Goal: Task Accomplishment & Management: Manage account settings

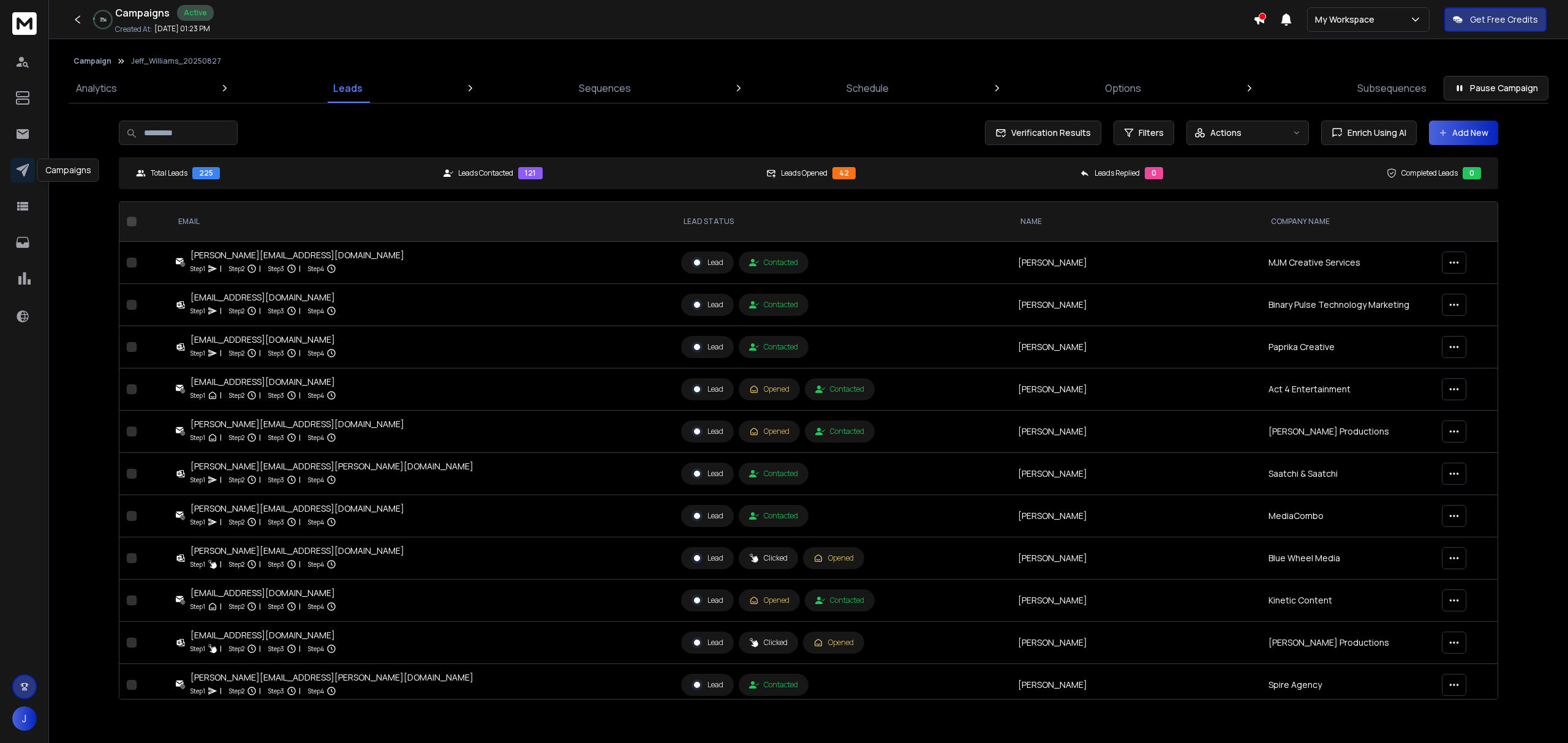
click at [21, 169] on icon at bounding box center [22, 170] width 13 height 13
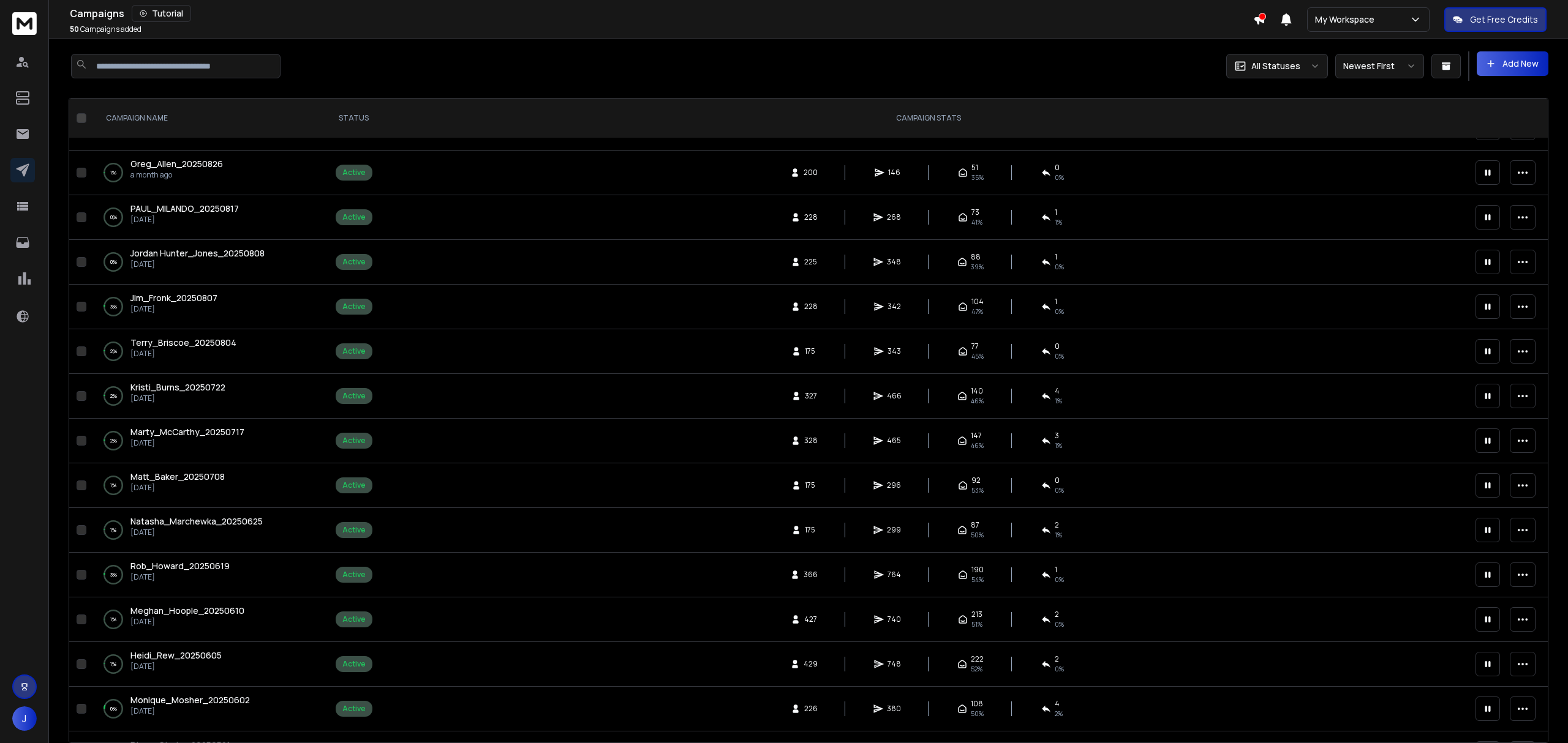
scroll to position [704, 0]
click at [206, 524] on span "Natasha_Marchewka_20250625" at bounding box center [196, 520] width 132 height 11
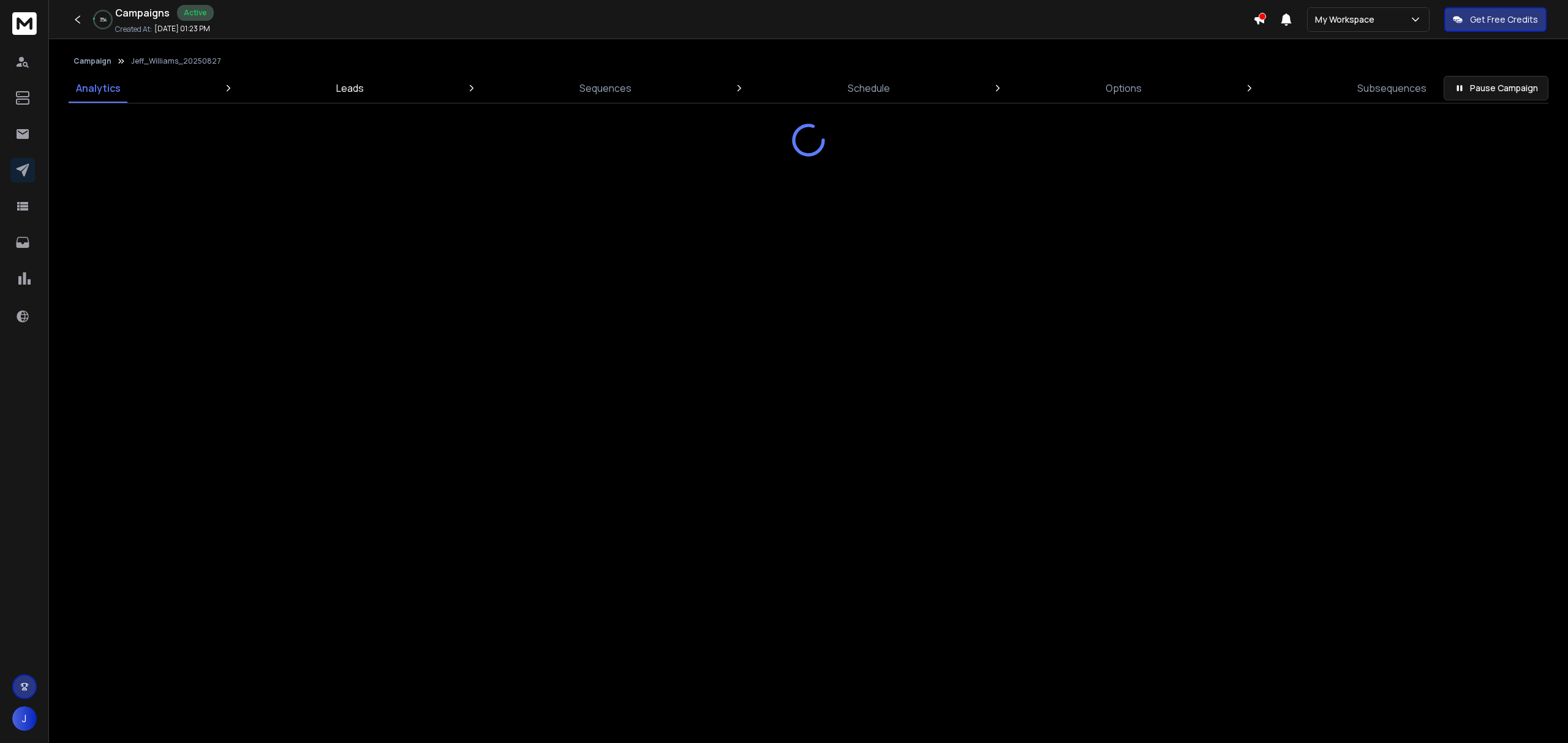
click at [359, 92] on p "Leads" at bounding box center [350, 88] width 28 height 15
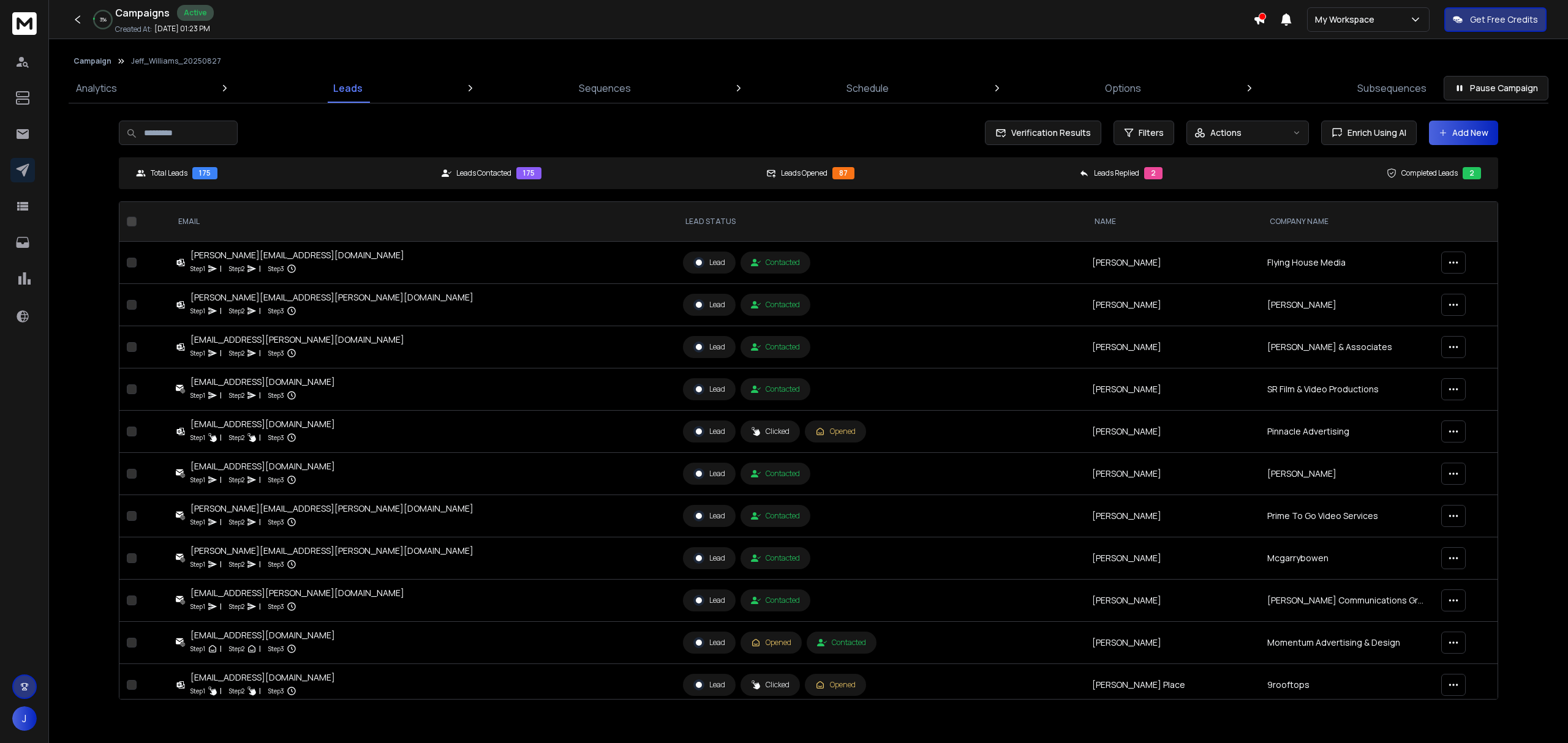
click at [1472, 128] on button "Add New" at bounding box center [1463, 133] width 70 height 24
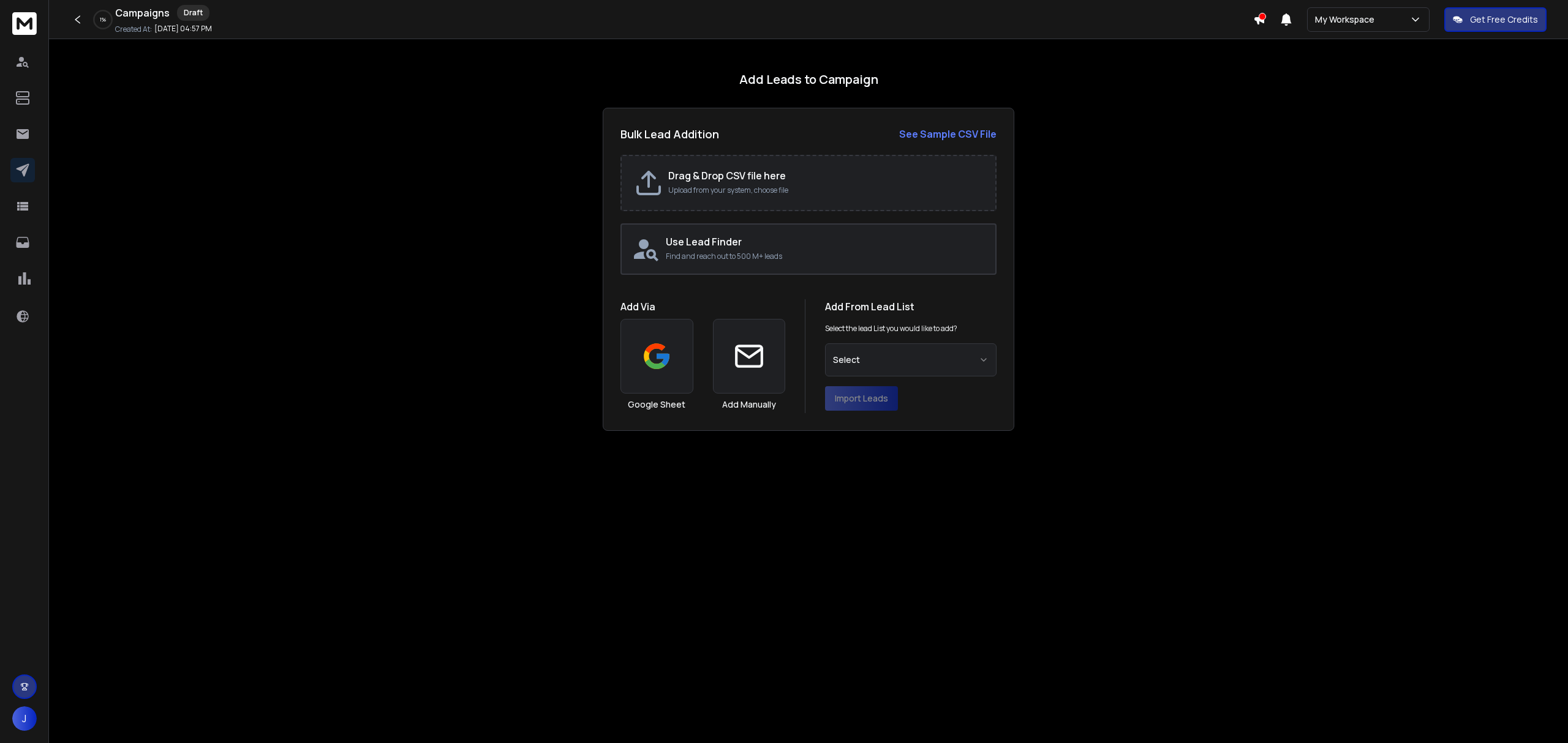
click at [739, 175] on h2 "Drag & Drop CSV file here" at bounding box center [826, 175] width 315 height 15
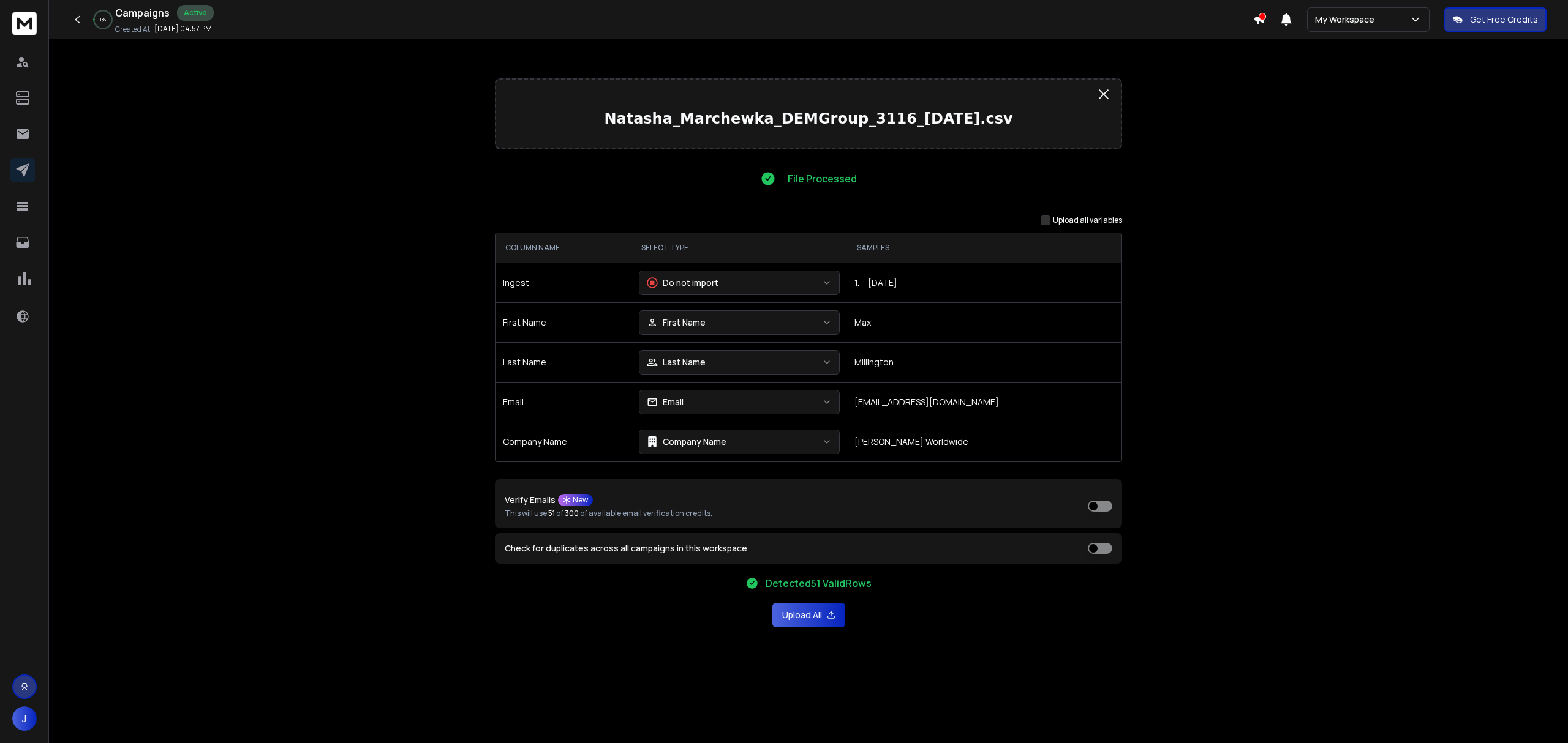
click at [819, 626] on button "Upload All" at bounding box center [808, 615] width 73 height 24
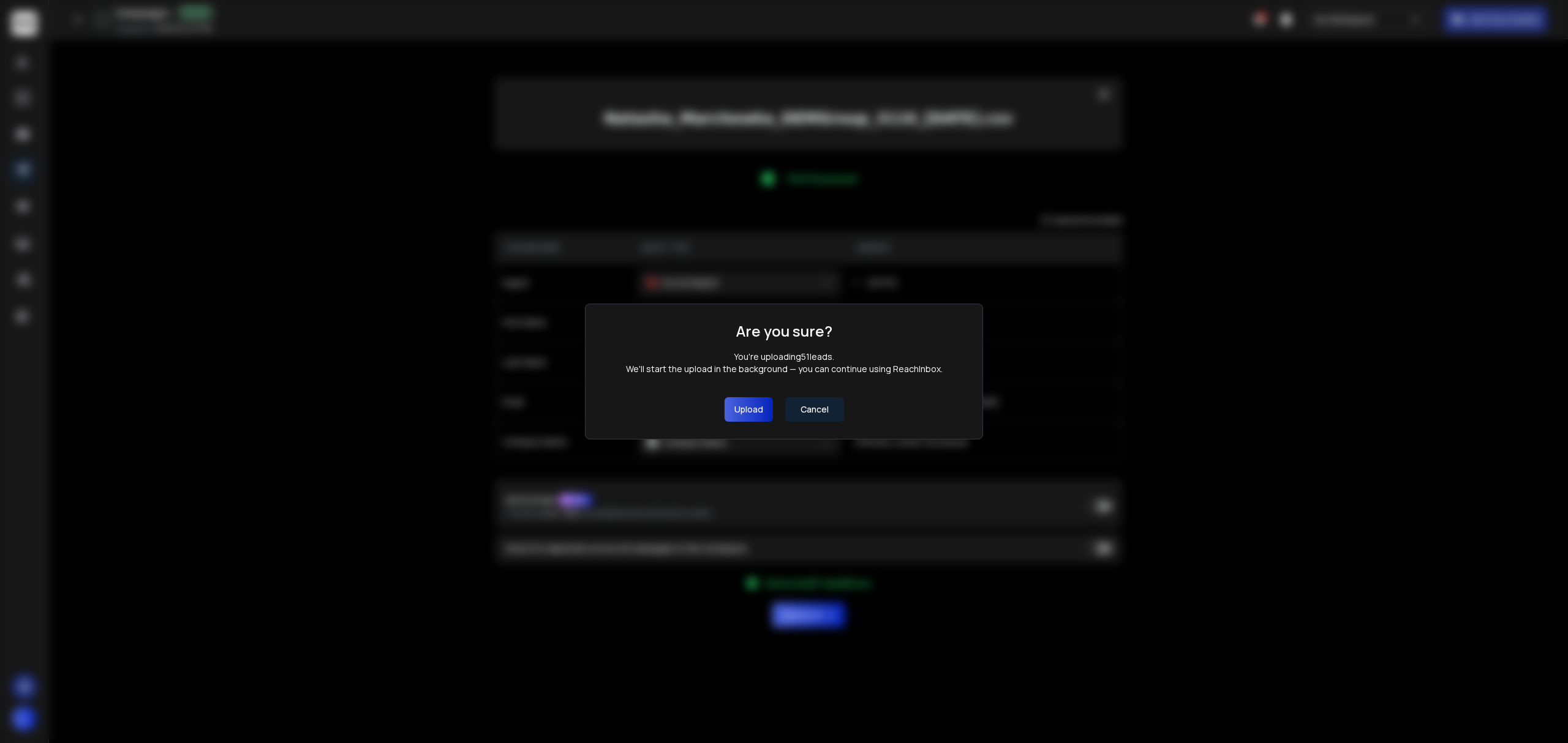
click at [744, 410] on button "Upload" at bounding box center [748, 410] width 48 height 24
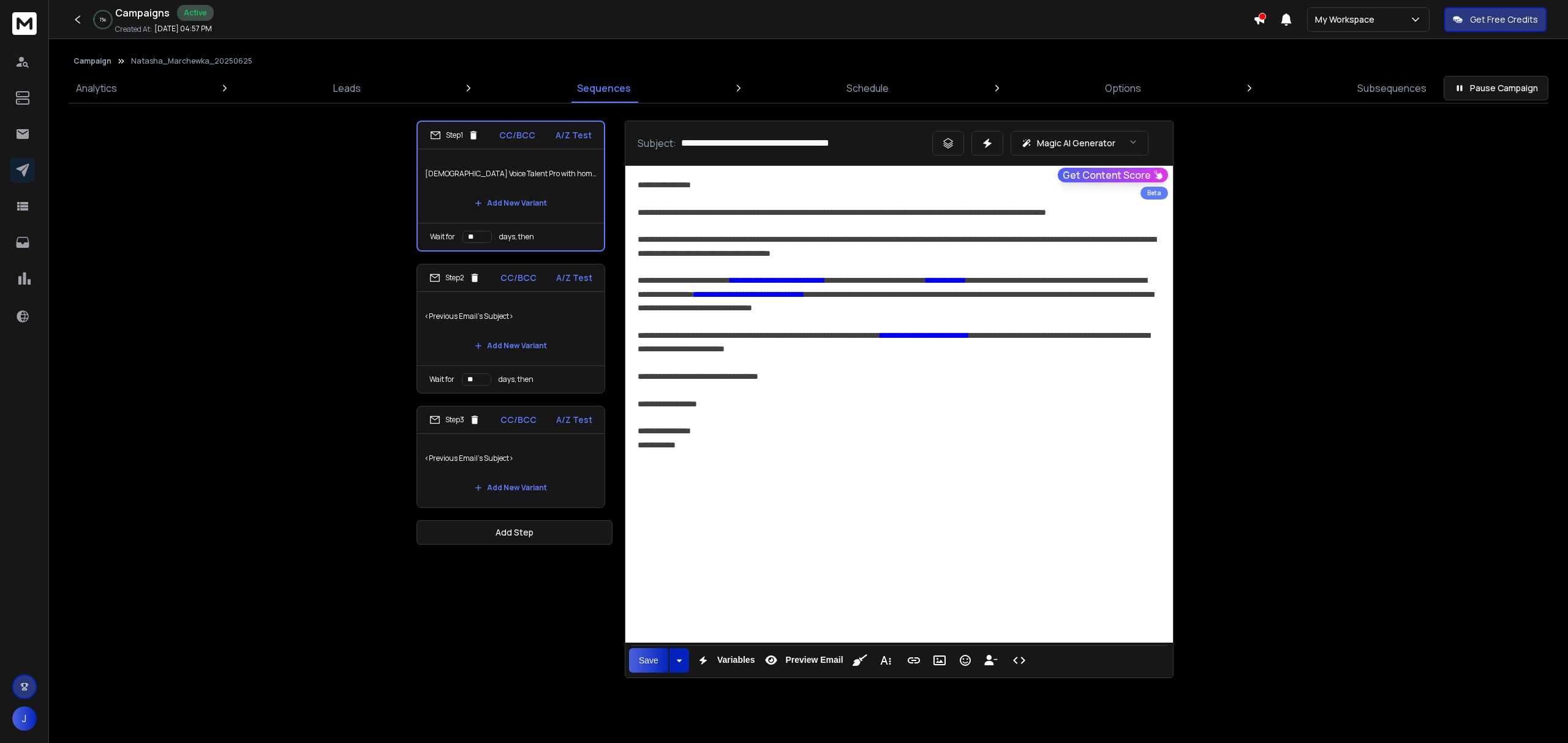
click at [192, 316] on div "**********" at bounding box center [808, 399] width 1479 height 568
click at [342, 165] on div "**********" at bounding box center [808, 399] width 1479 height 568
click at [19, 171] on icon at bounding box center [22, 170] width 15 height 15
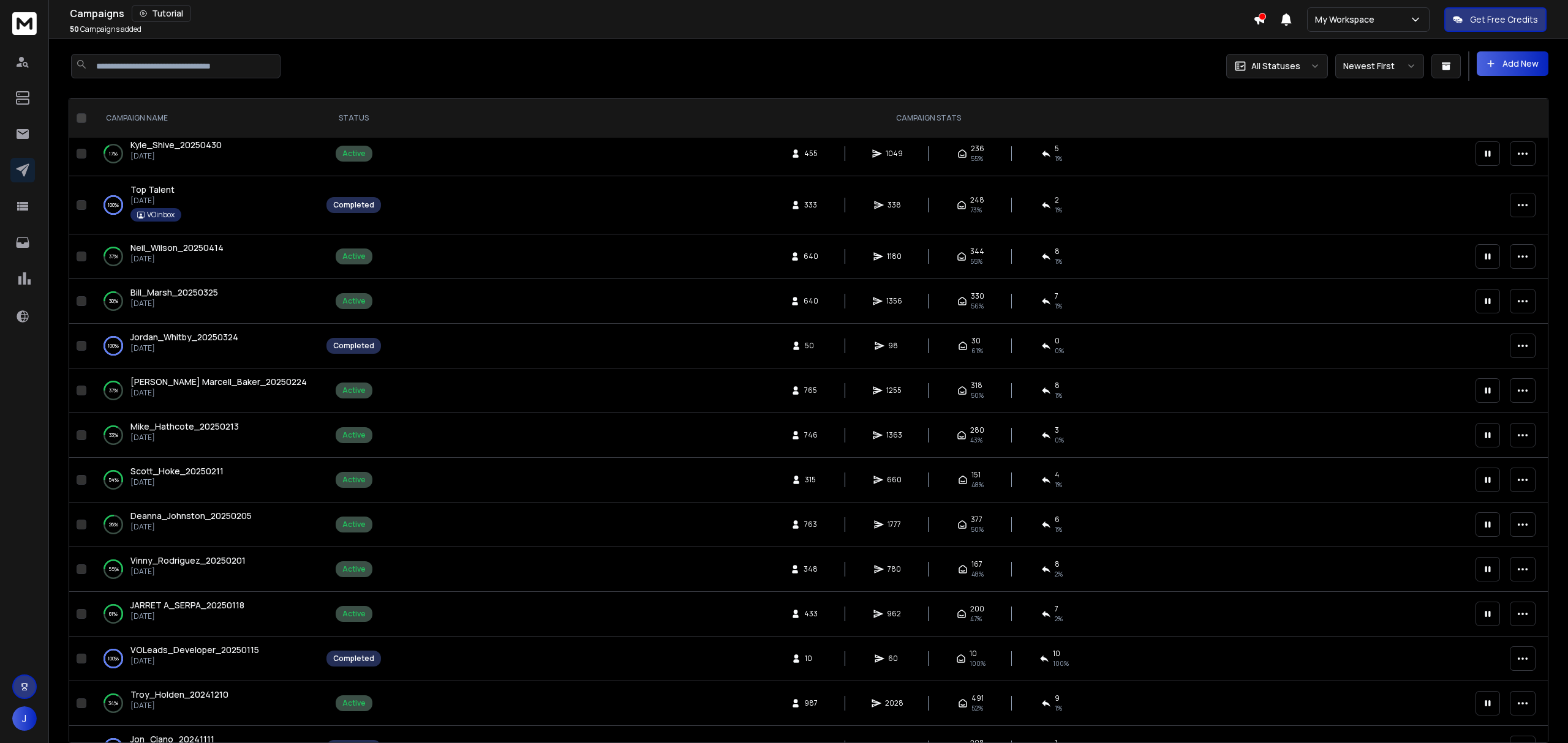
scroll to position [1380, 0]
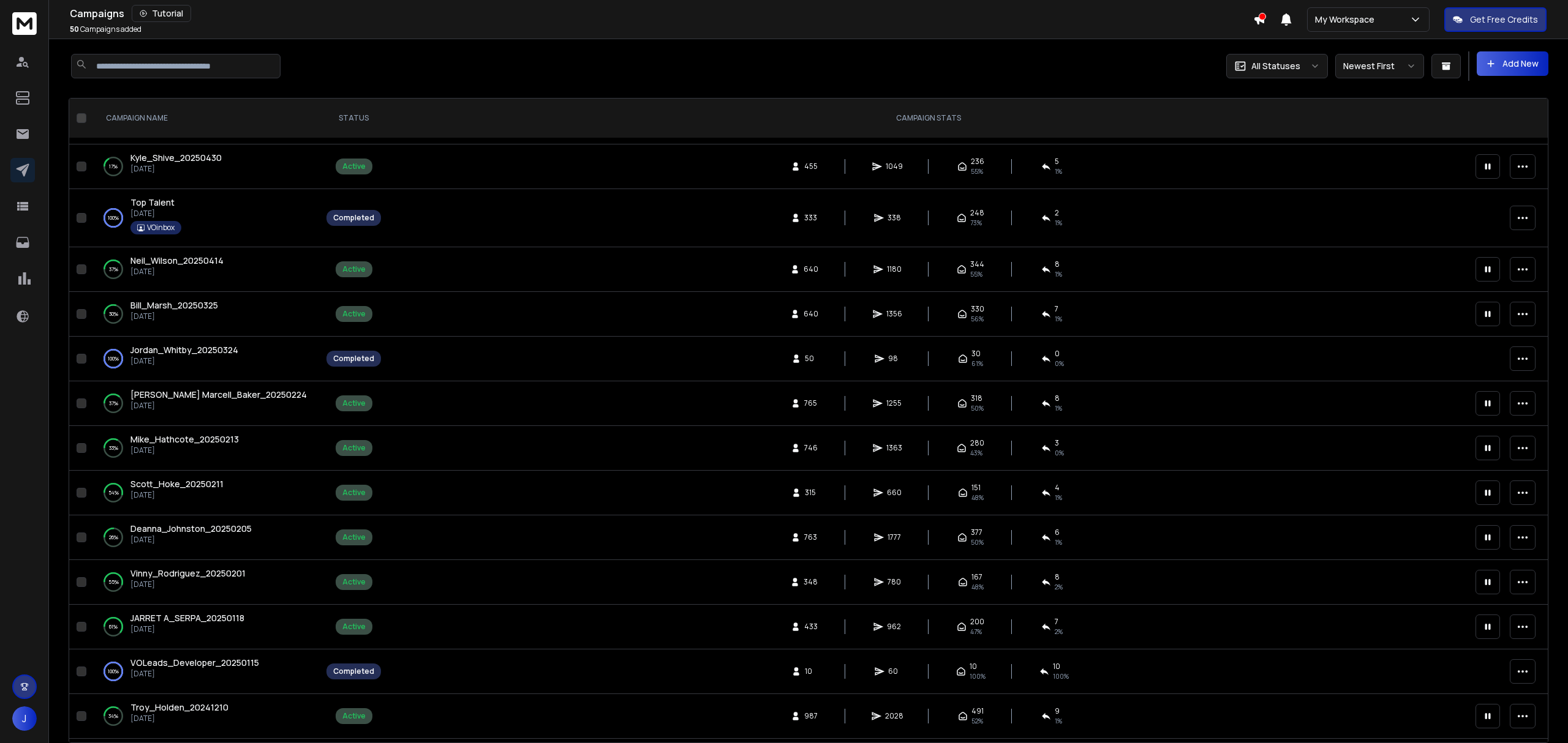
click at [143, 307] on span "Bill_Marsh_20250325" at bounding box center [174, 305] width 88 height 11
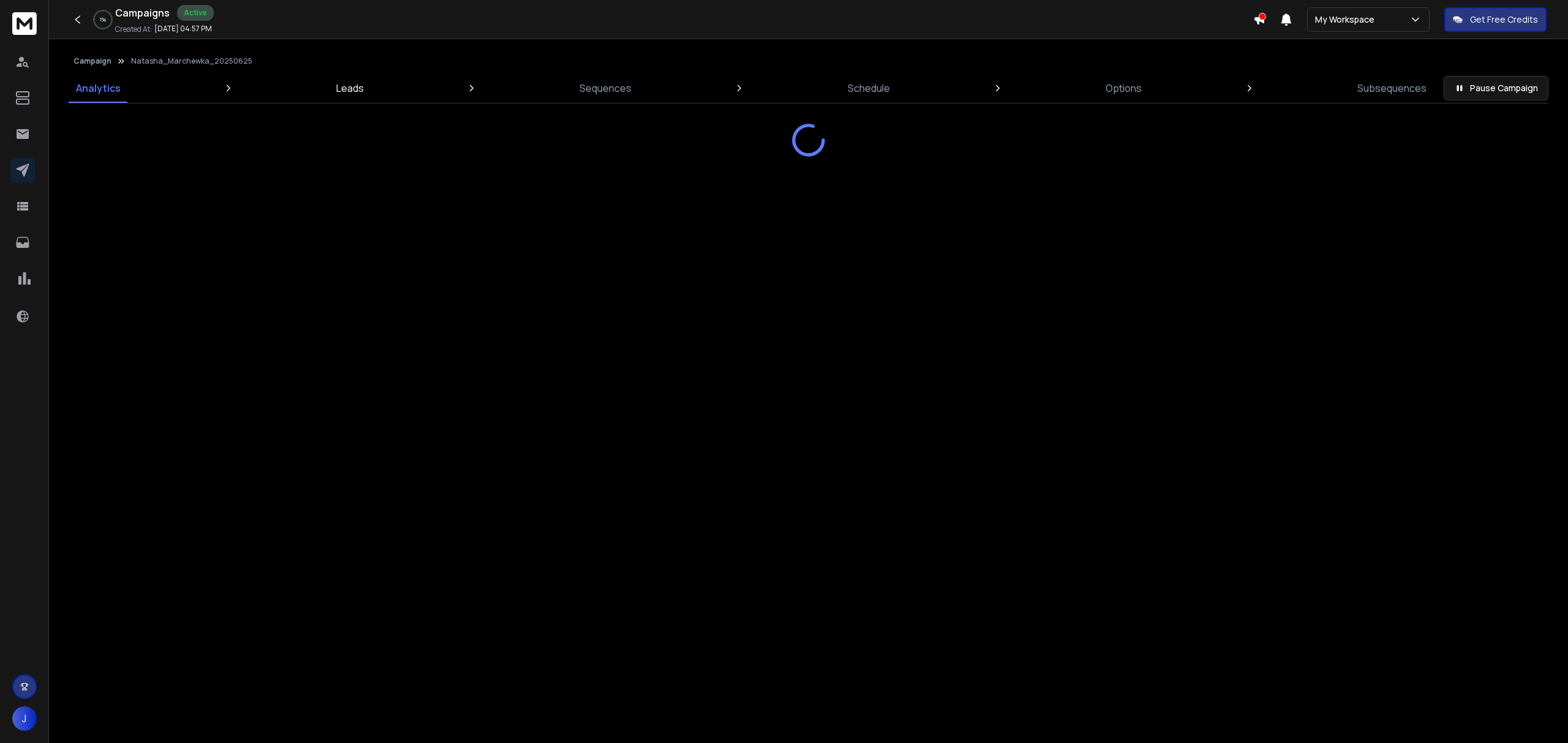
click at [349, 91] on p "Leads" at bounding box center [350, 88] width 28 height 15
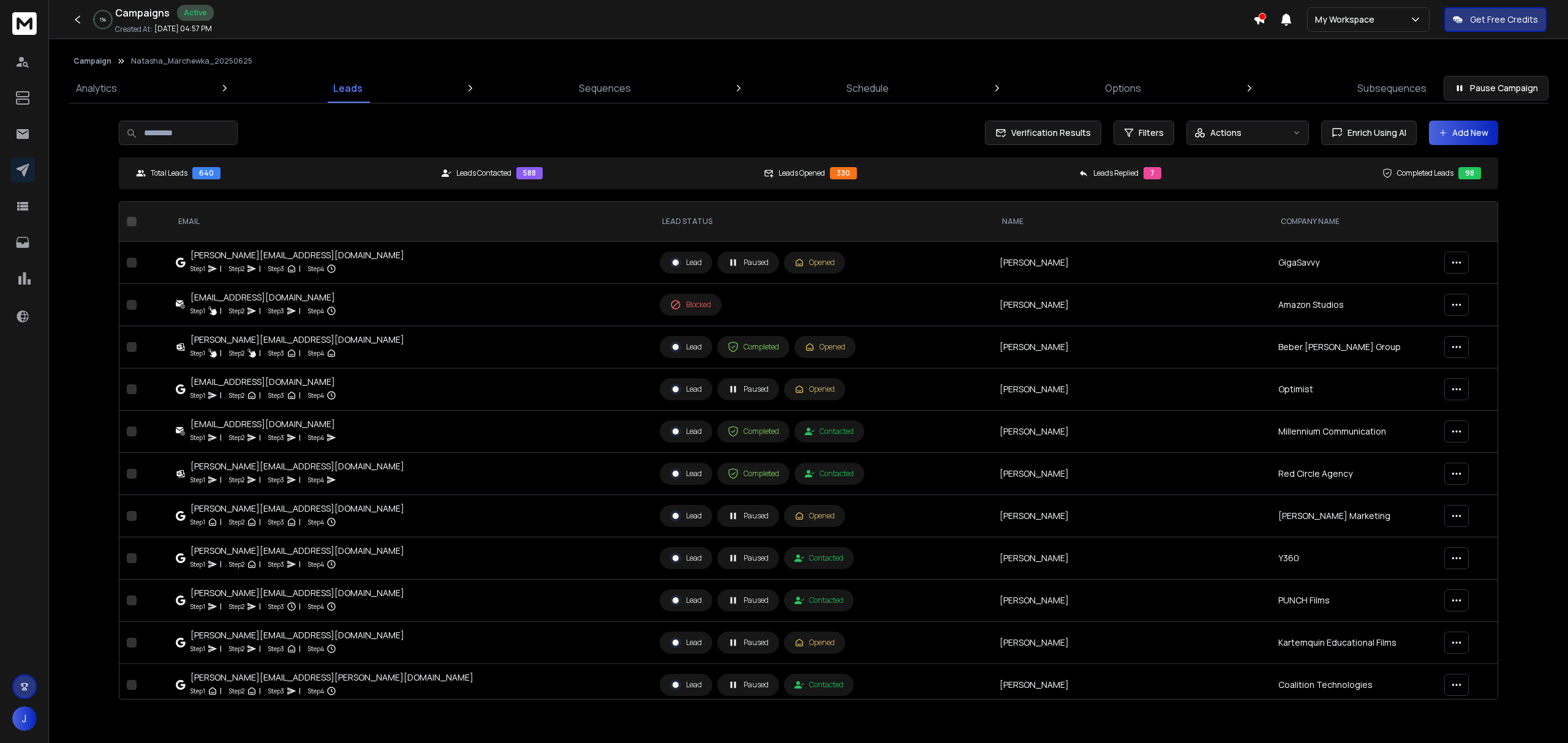
click at [1474, 134] on button "Add New" at bounding box center [1463, 133] width 70 height 24
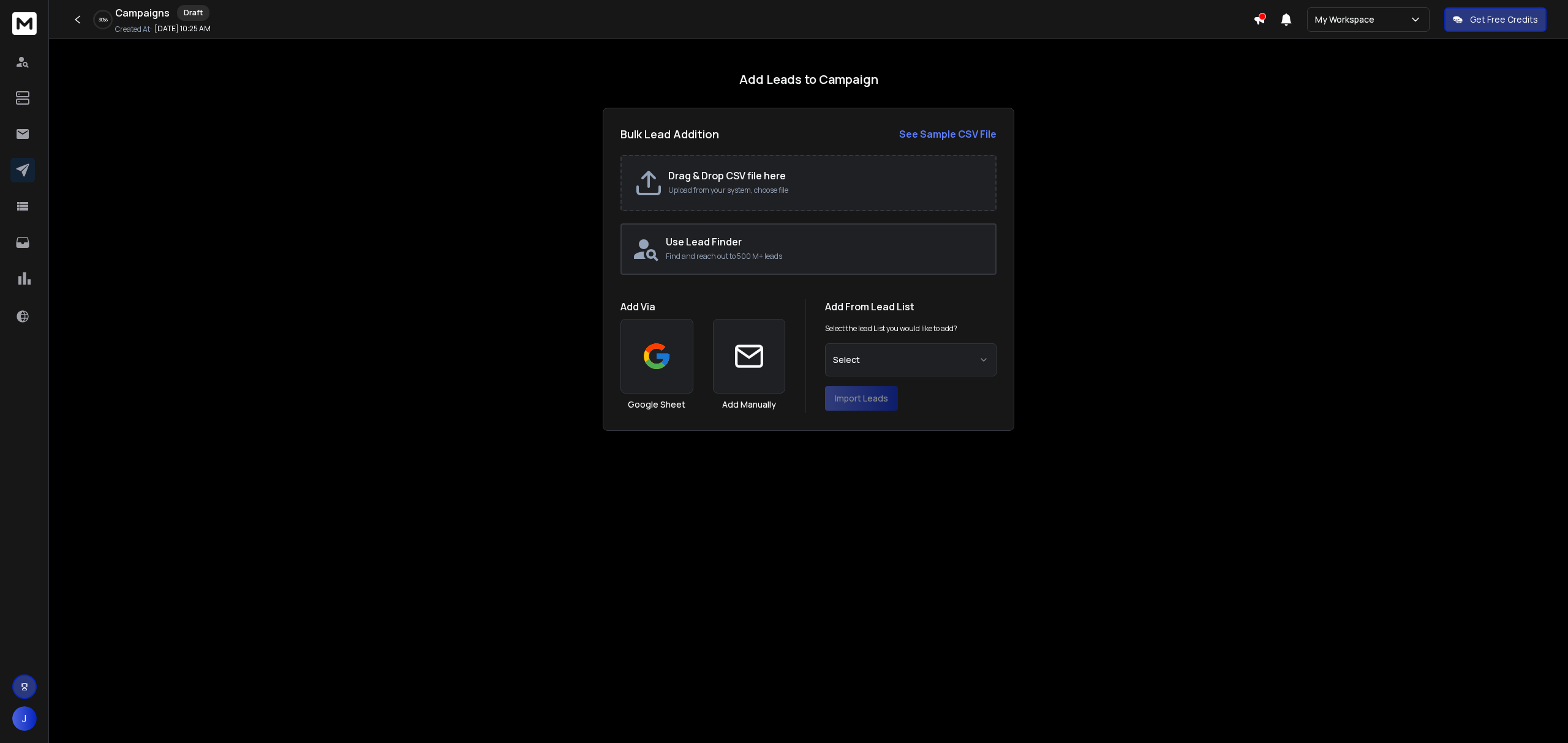
click at [709, 178] on h2 "Drag & Drop CSV file here" at bounding box center [826, 175] width 315 height 15
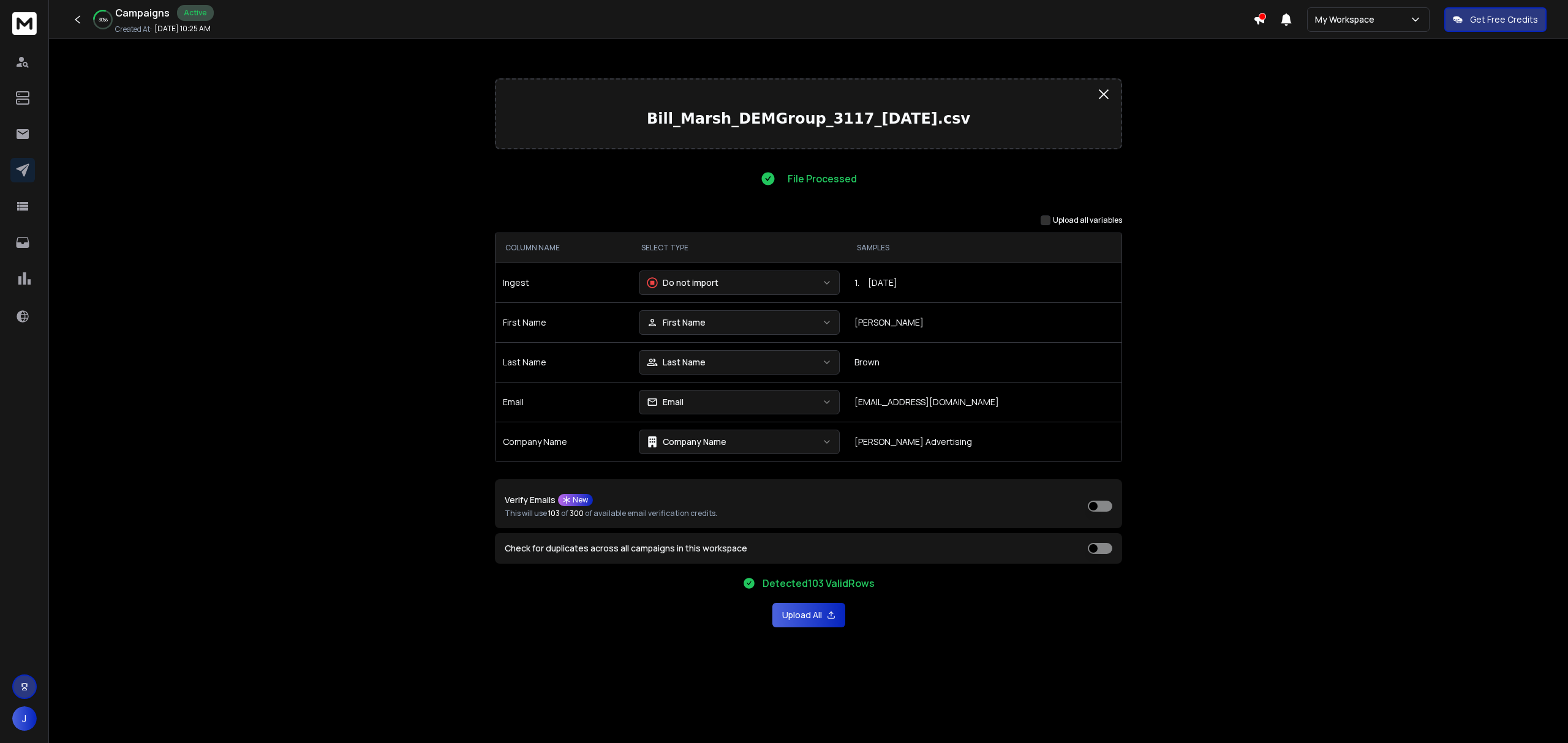
click at [809, 618] on button "Upload All" at bounding box center [808, 615] width 73 height 24
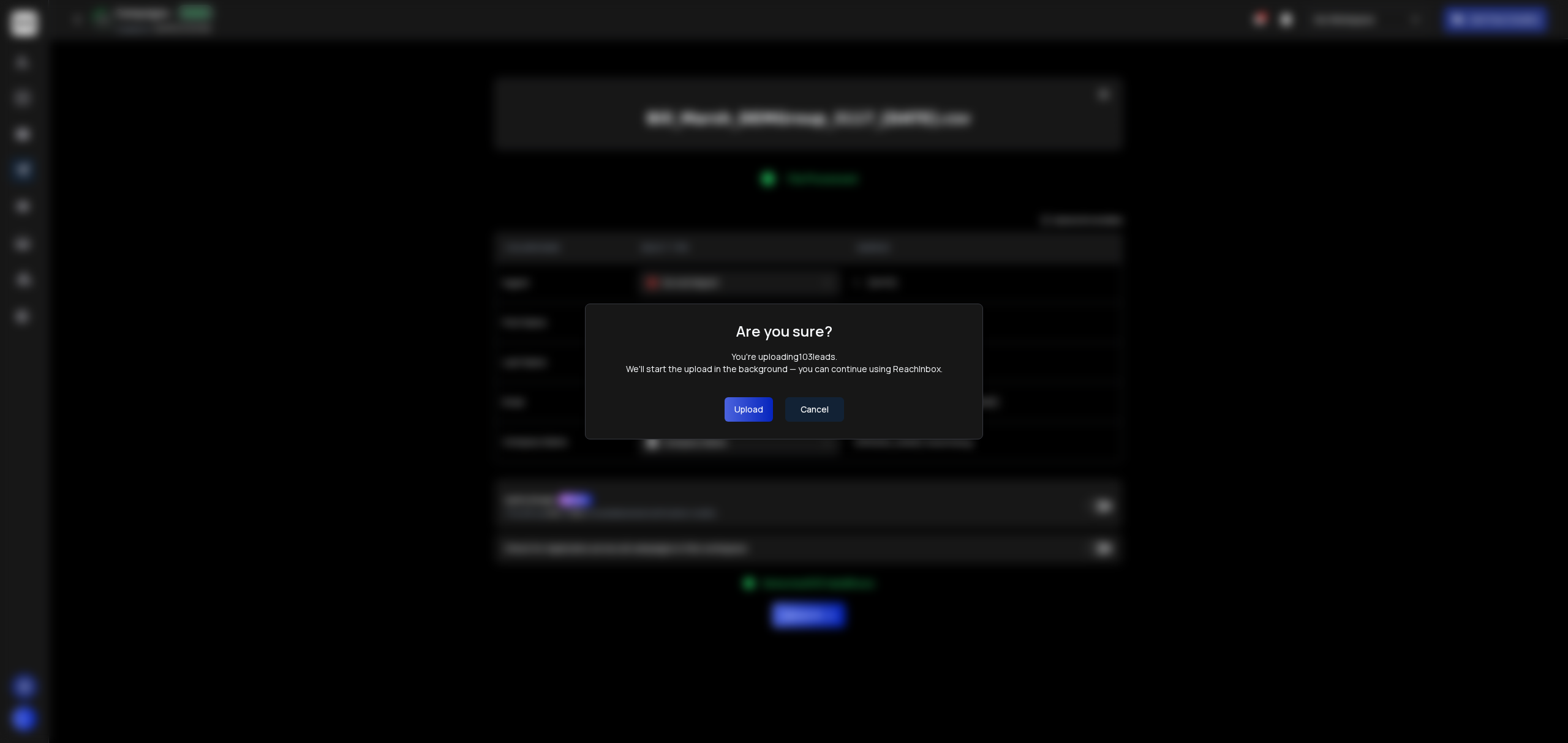
click at [754, 402] on button "Upload" at bounding box center [748, 410] width 48 height 24
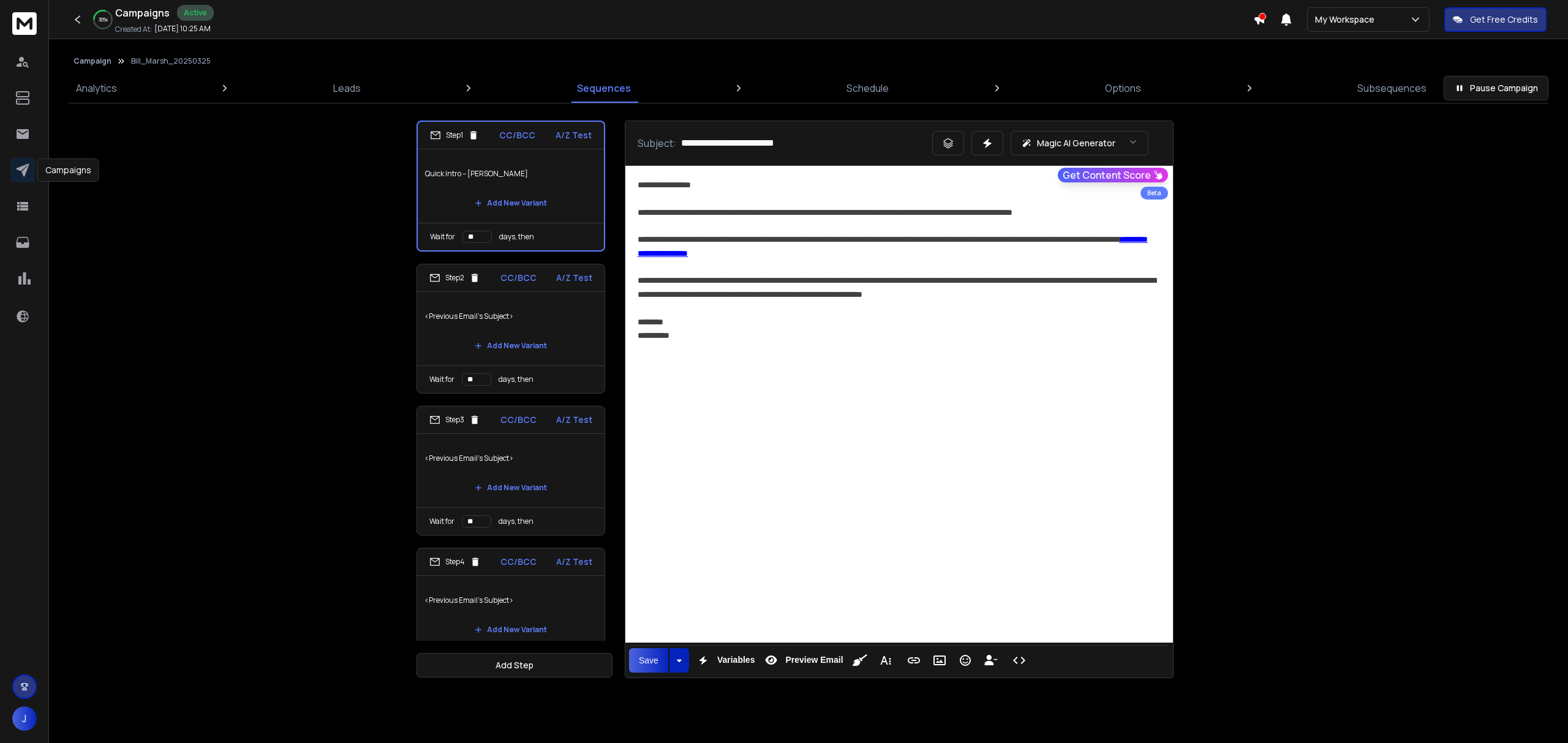
click at [27, 171] on icon at bounding box center [22, 170] width 15 height 15
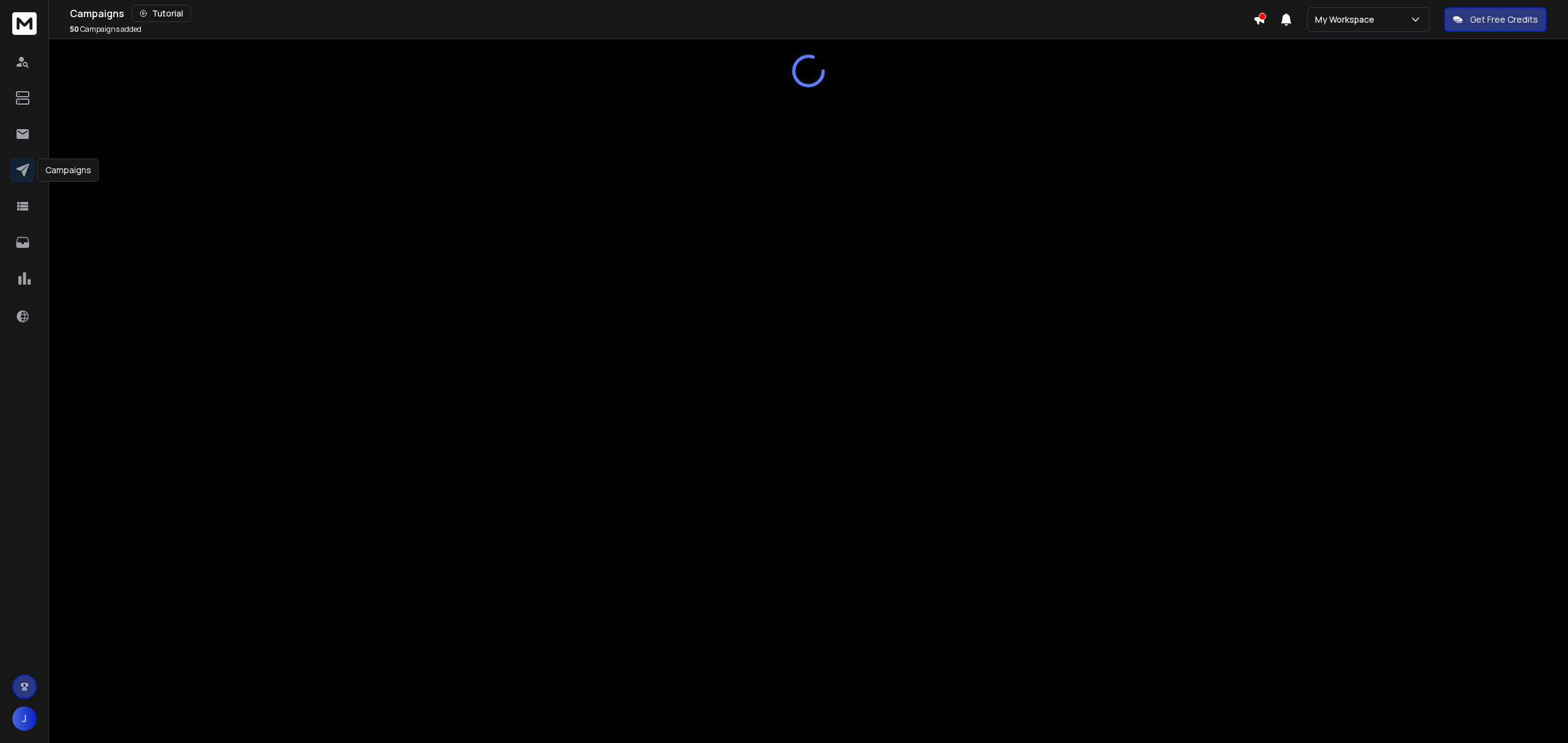
click at [21, 161] on link at bounding box center [23, 170] width 24 height 24
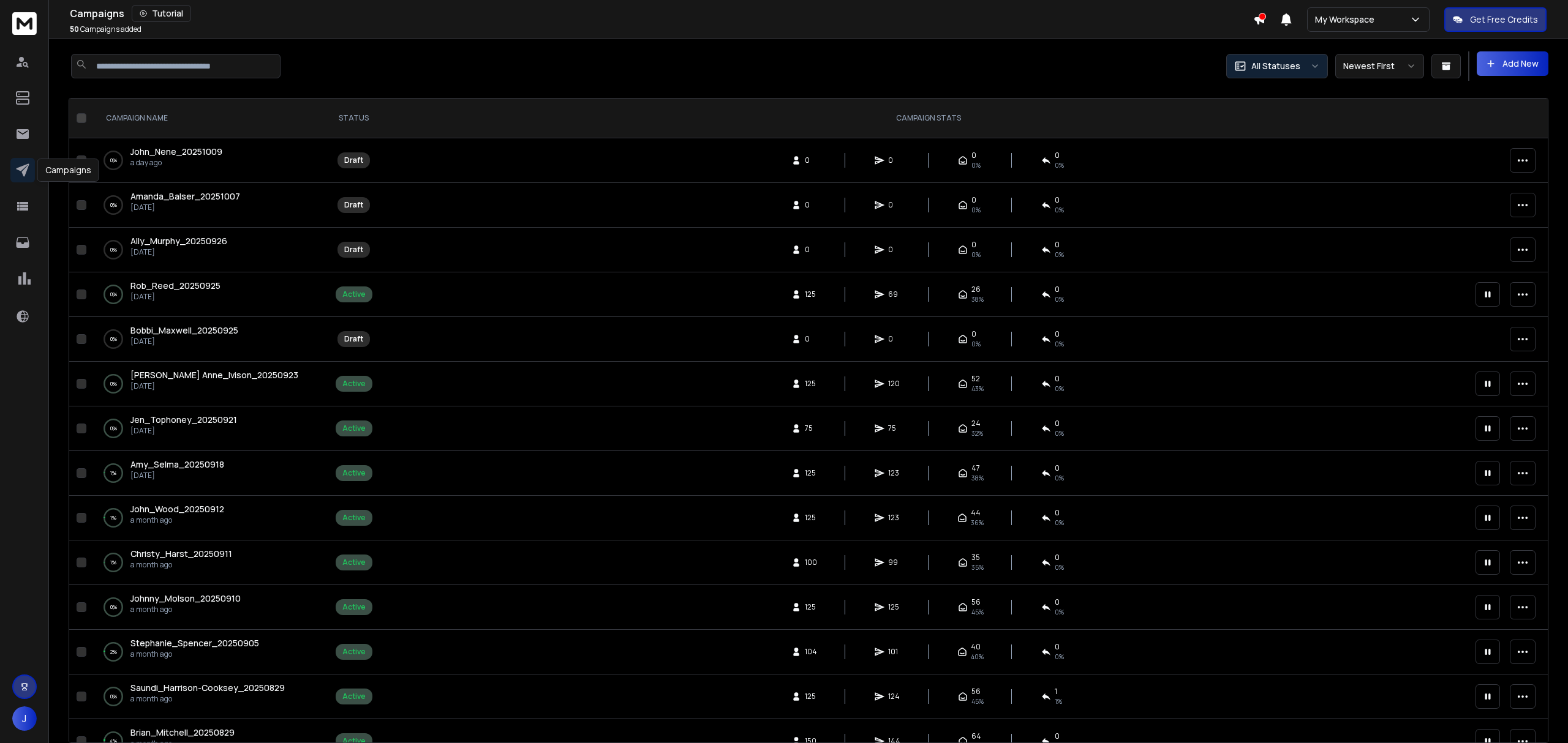
click at [1280, 67] on p "All Statuses" at bounding box center [1276, 67] width 49 height 12
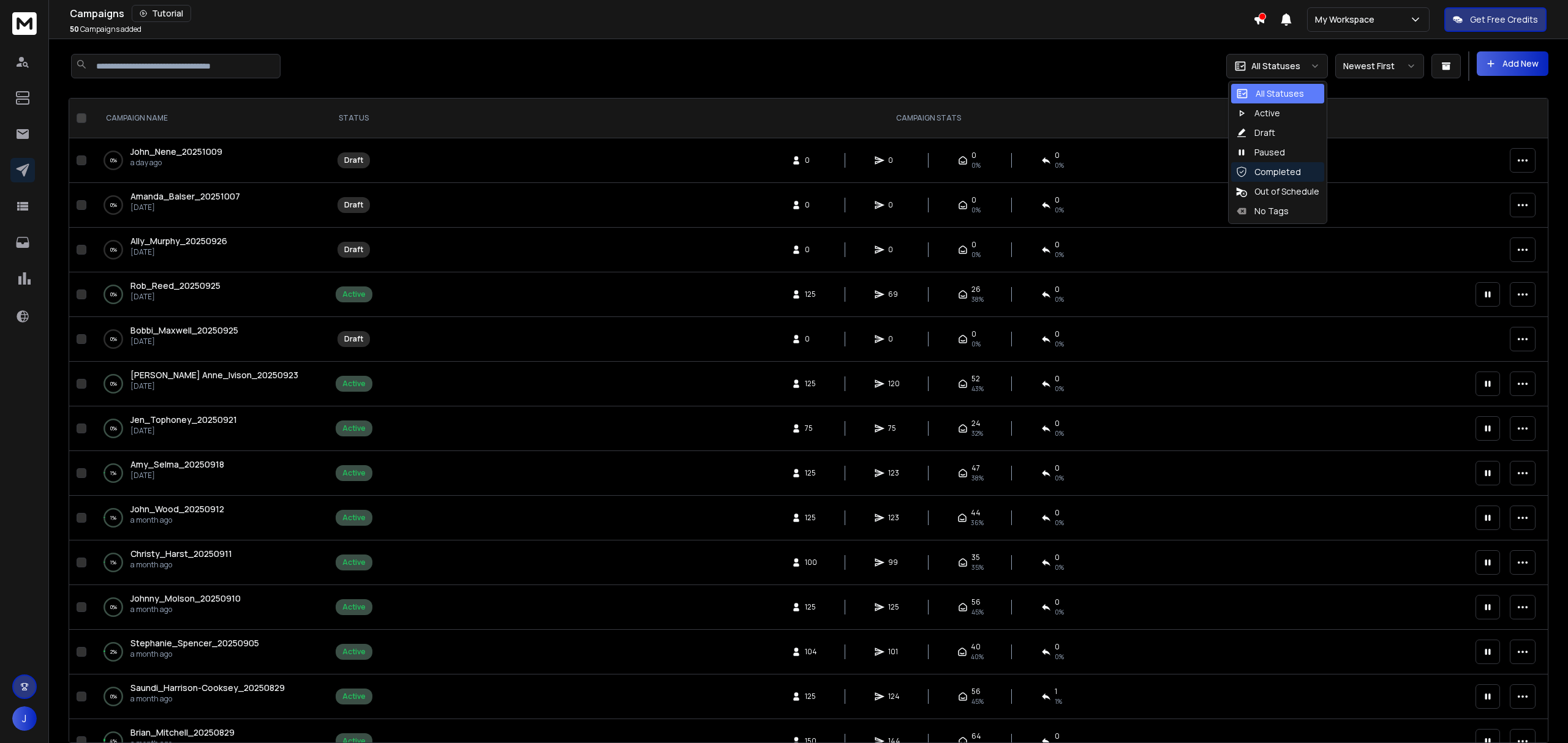
click at [1261, 173] on div "Completed" at bounding box center [1268, 172] width 65 height 12
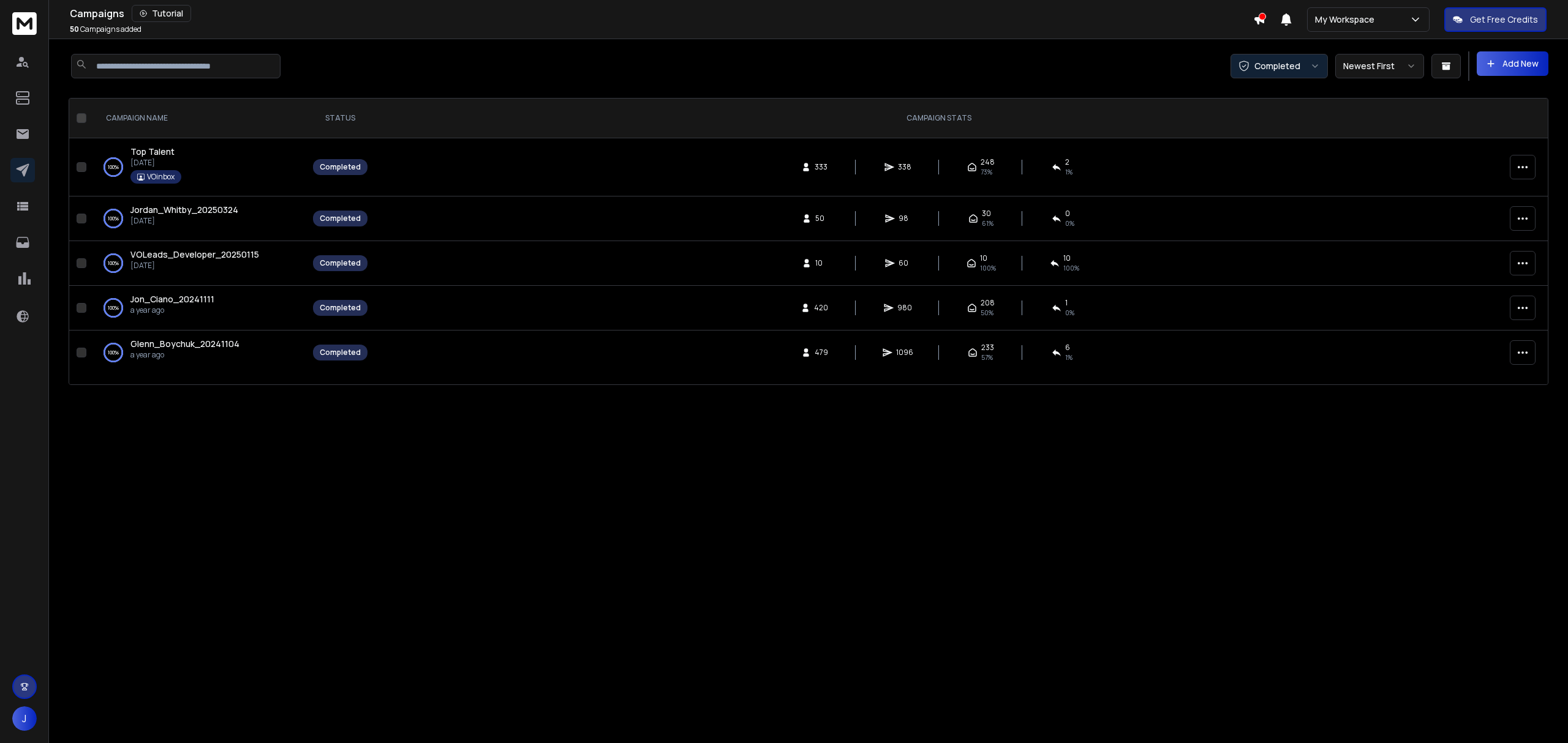
click at [1311, 67] on icon "button" at bounding box center [1314, 66] width 10 height 10
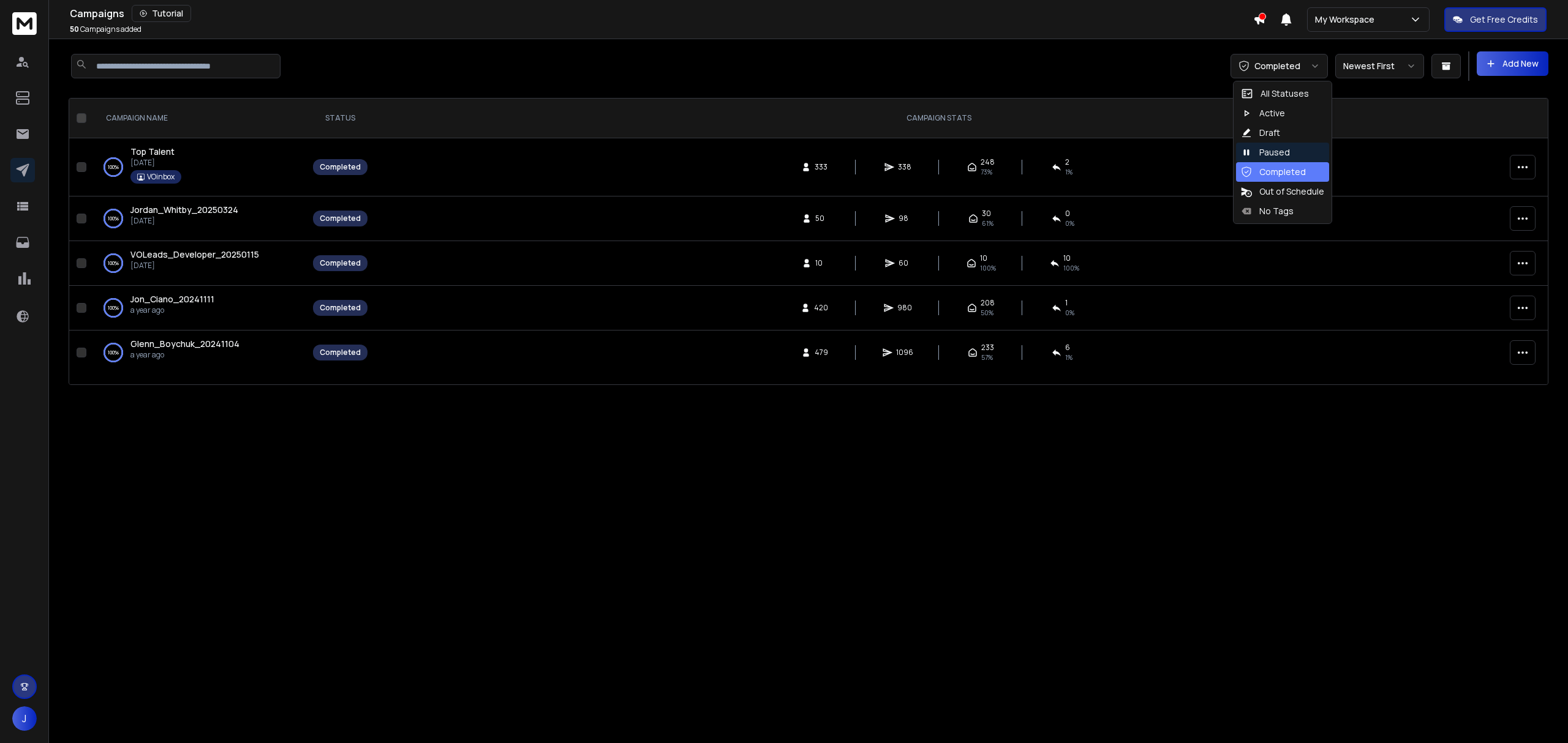
click at [1256, 152] on div "Paused" at bounding box center [1265, 152] width 49 height 12
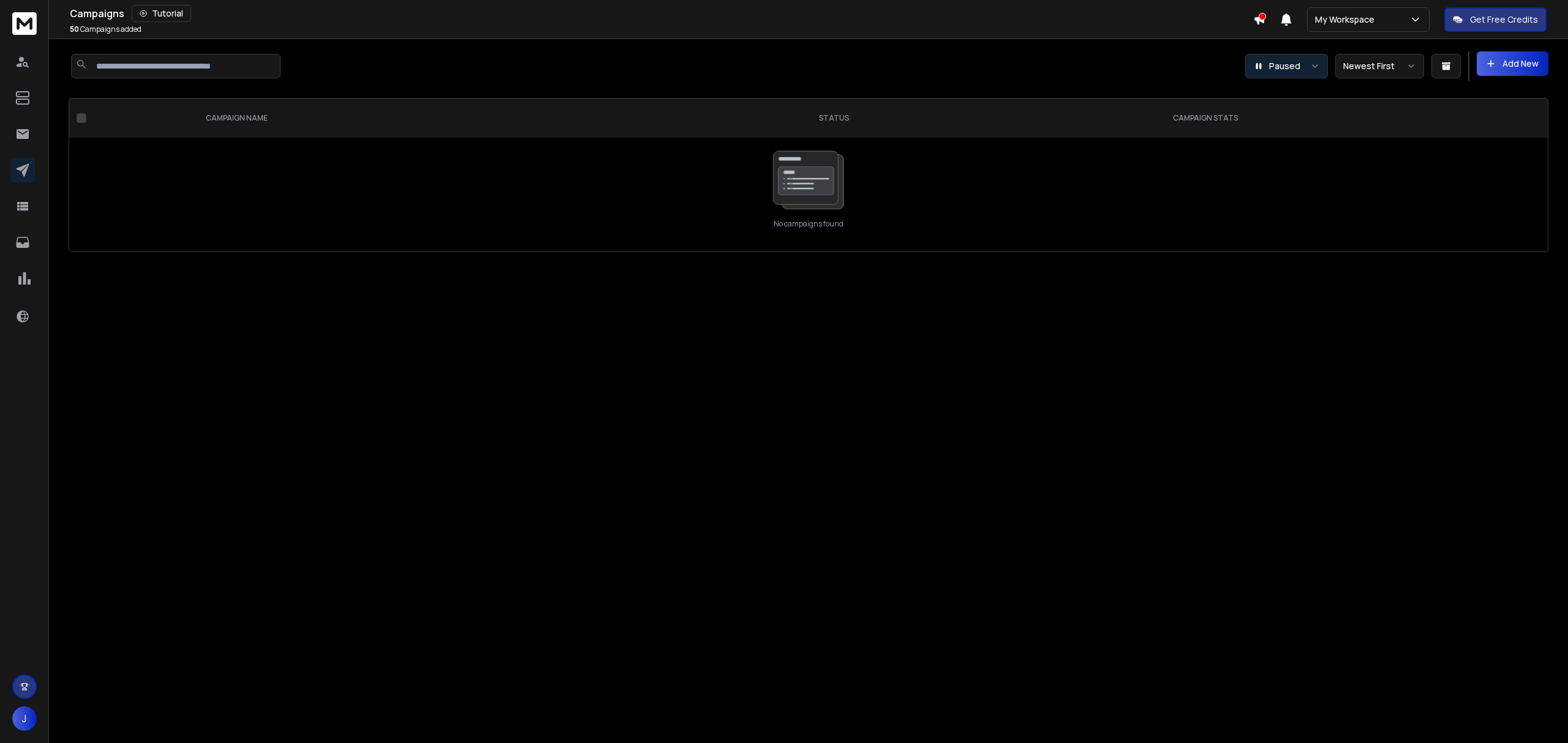
click at [1319, 67] on icon "button" at bounding box center [1314, 66] width 10 height 10
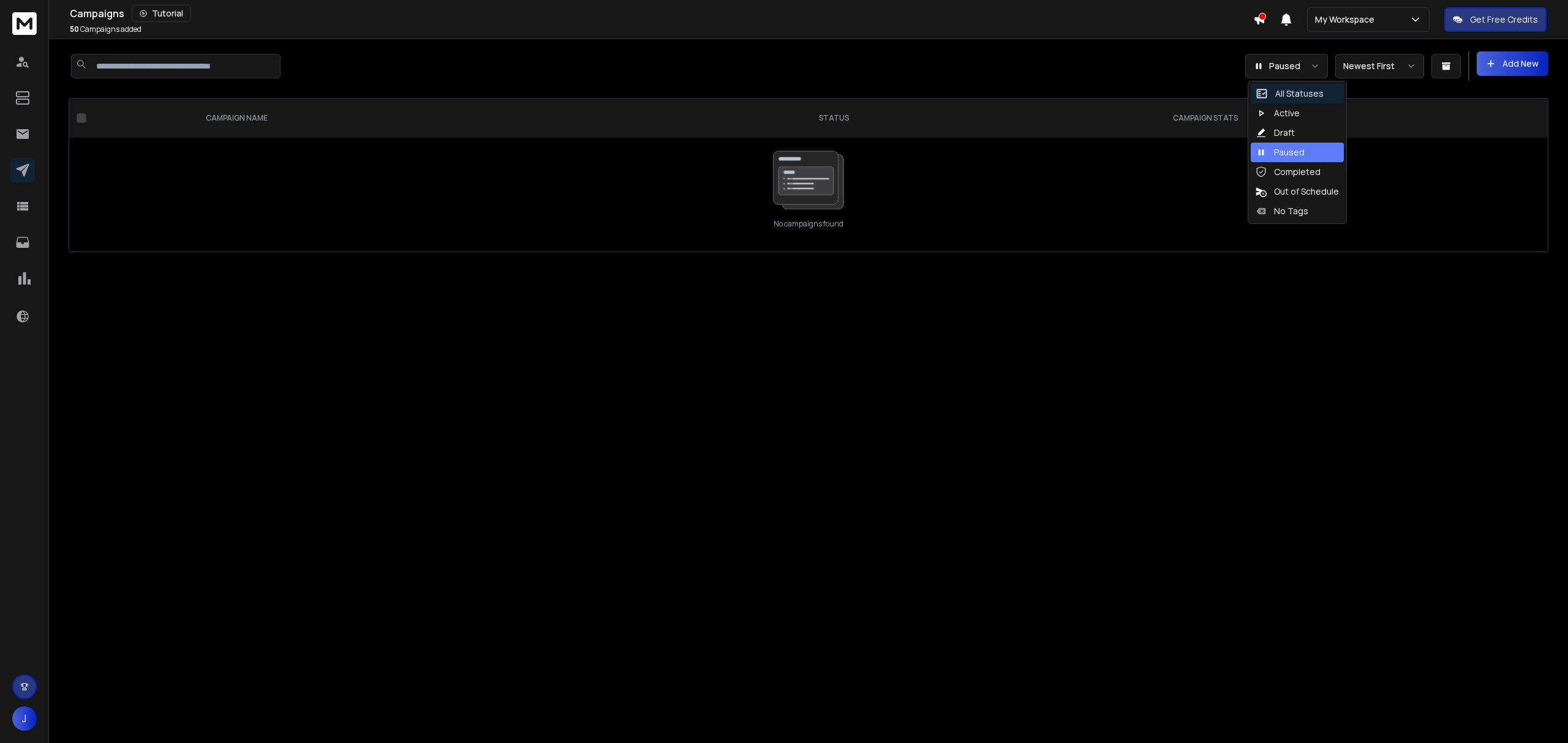
click at [1297, 95] on div "All Statuses" at bounding box center [1289, 94] width 68 height 12
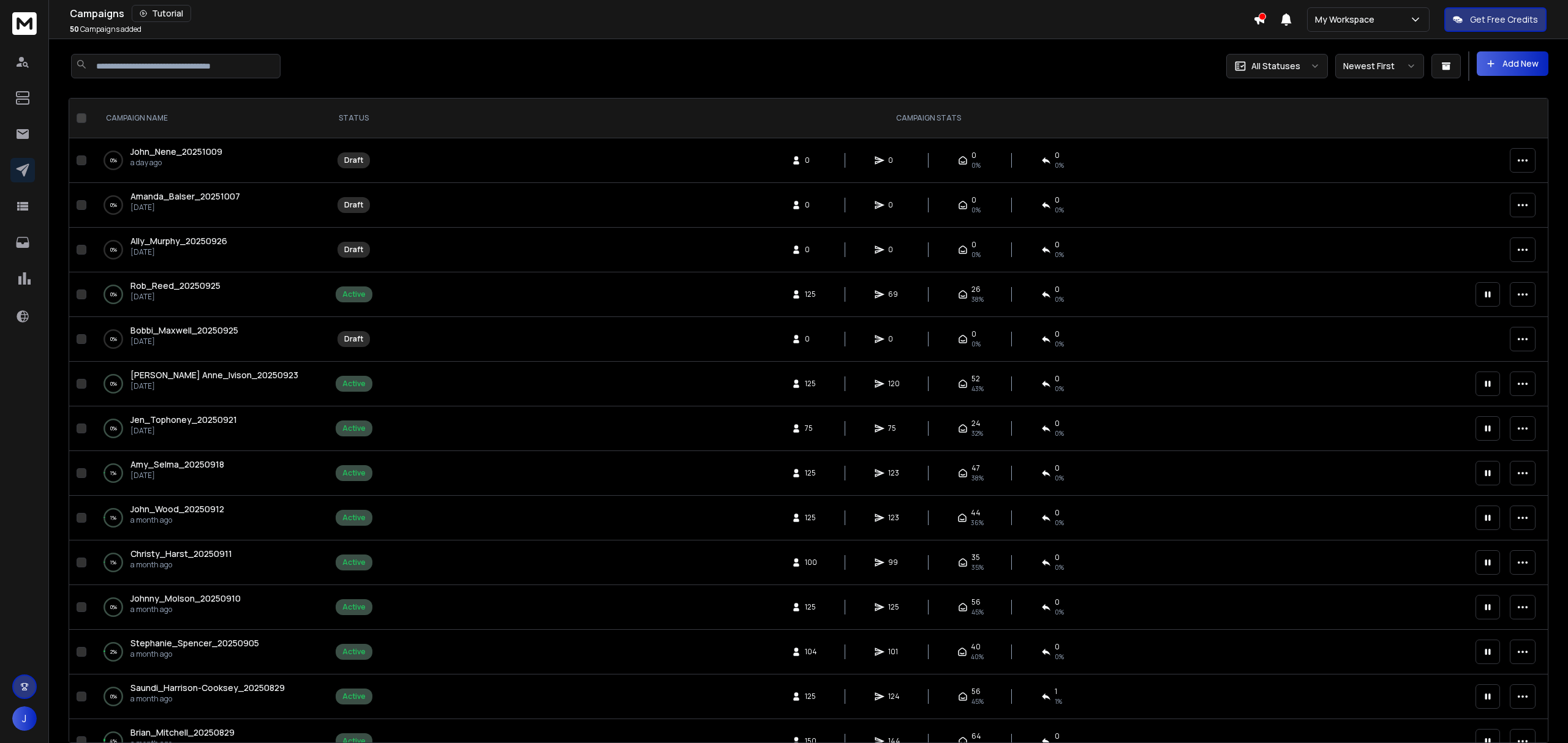
click at [629, 37] on div "Campaigns Tutorial 50 Campaigns added My Workspace Get Free Credits" at bounding box center [784, 19] width 1568 height 39
